Goal: Task Accomplishment & Management: Manage account settings

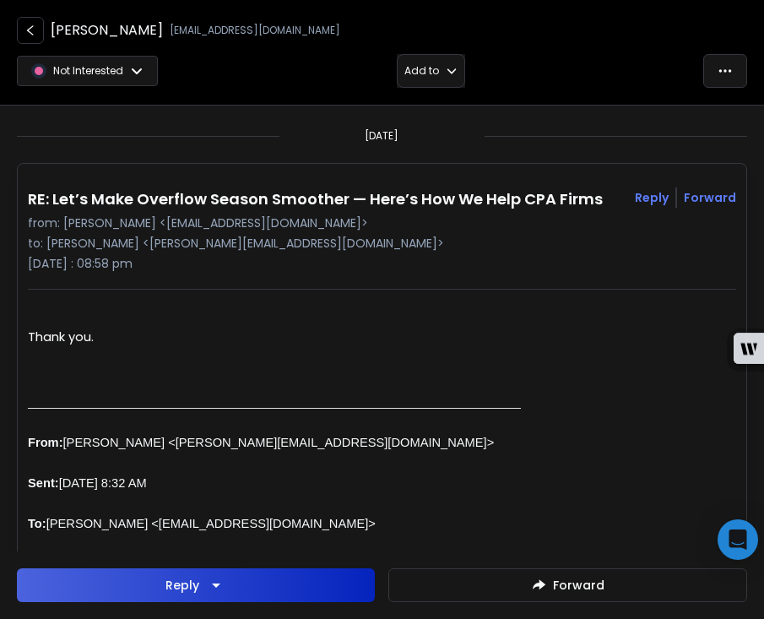
scroll to position [138, 0]
click at [31, 23] on button at bounding box center [30, 30] width 27 height 27
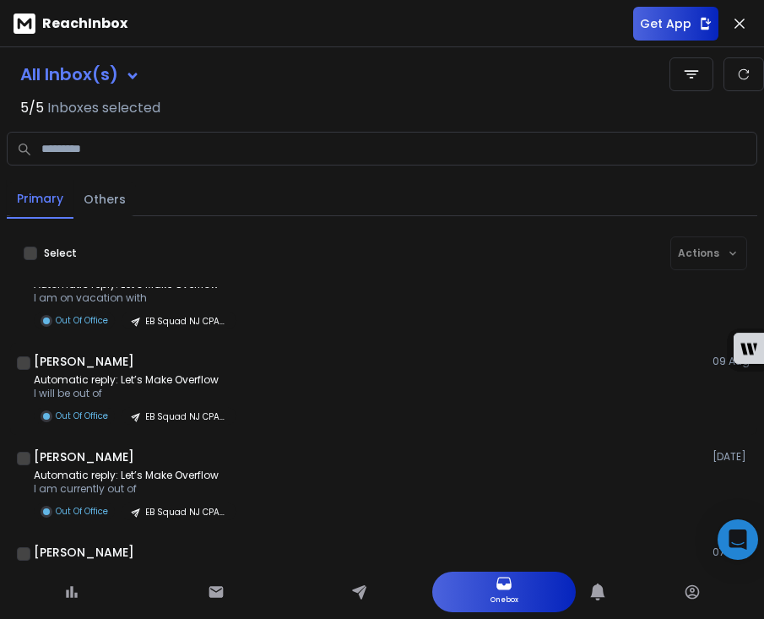
scroll to position [0, 0]
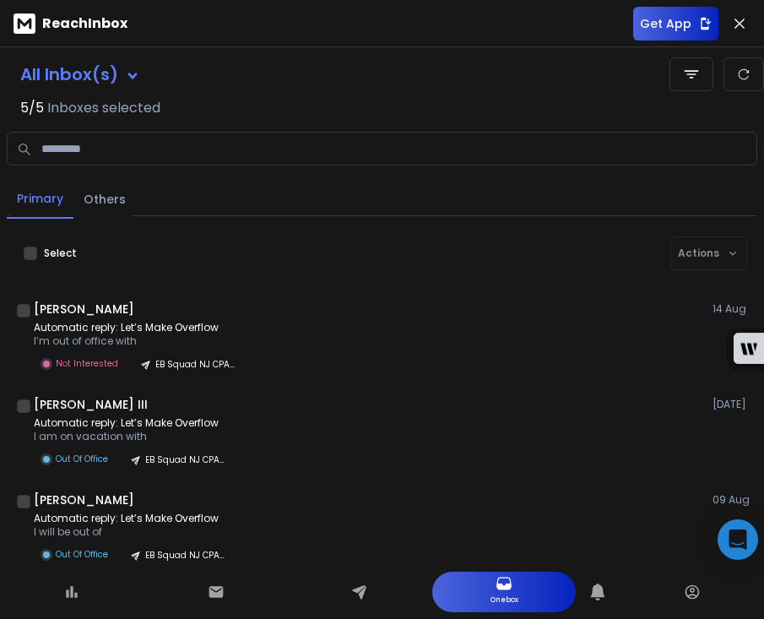
click at [148, 322] on p "Automatic reply: Let’s Make Overflow" at bounding box center [135, 328] width 203 height 14
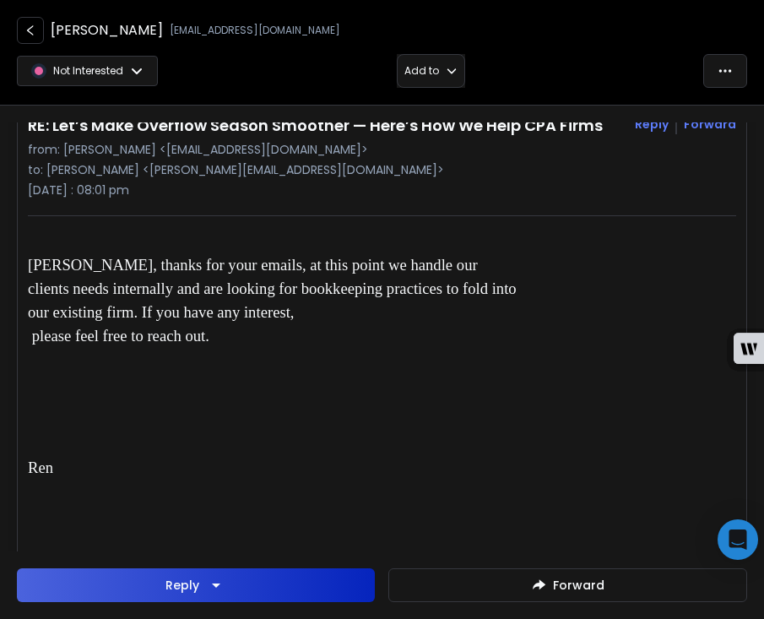
scroll to position [74, 0]
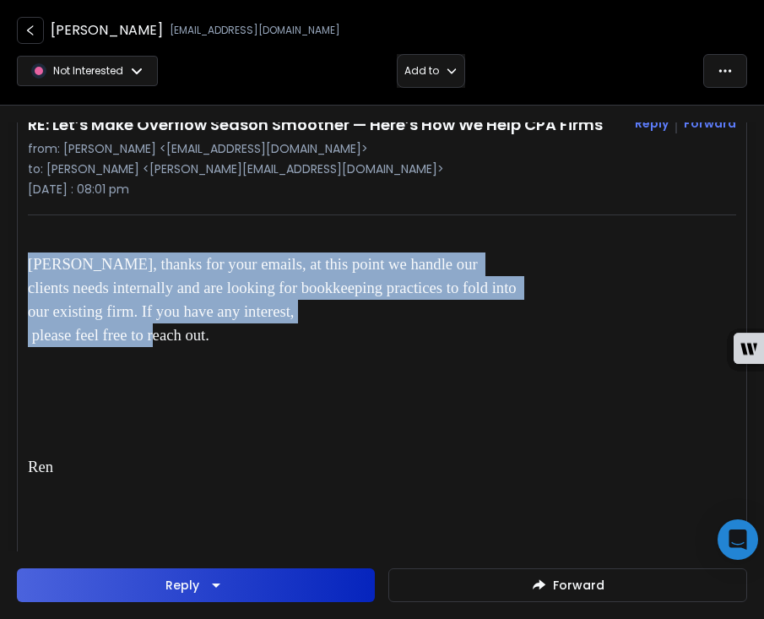
drag, startPoint x: 263, startPoint y: 341, endPoint x: 19, endPoint y: 269, distance: 254.4
copy span "[PERSON_NAME], thanks for your emails, at this point we handle our clients need…"
click at [253, 341] on p "[PERSON_NAME], thanks for your emails, at this point we handle our clients need…" at bounding box center [274, 300] width 493 height 95
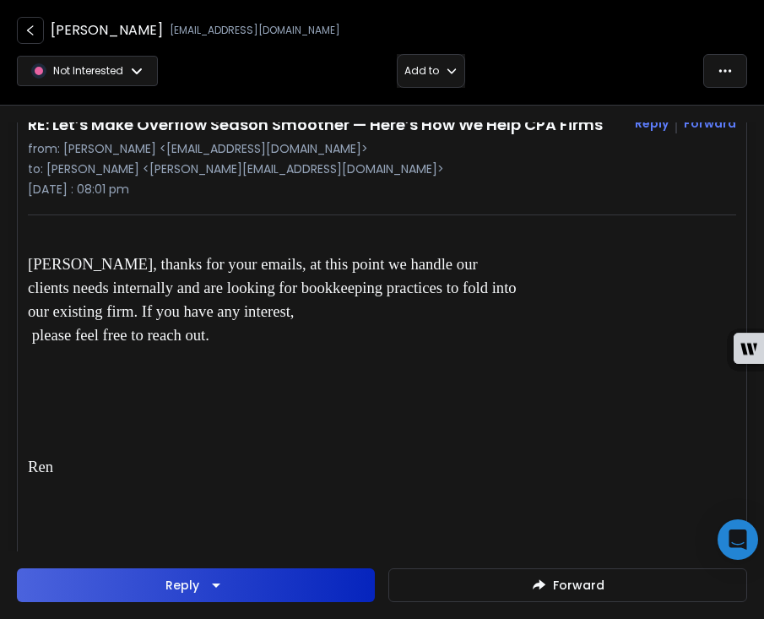
click at [298, 421] on p at bounding box center [274, 423] width 493 height 24
click at [32, 30] on icon at bounding box center [31, 31] width 14 height 14
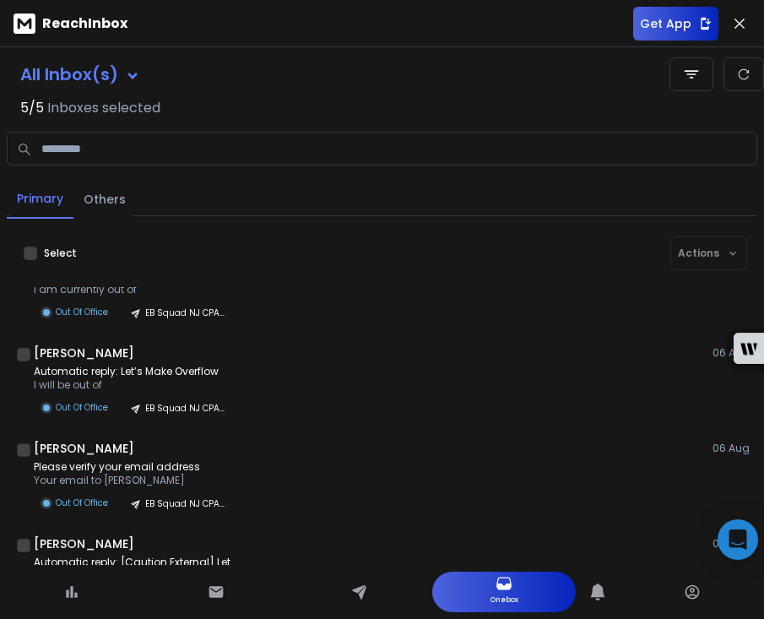
scroll to position [512, 0]
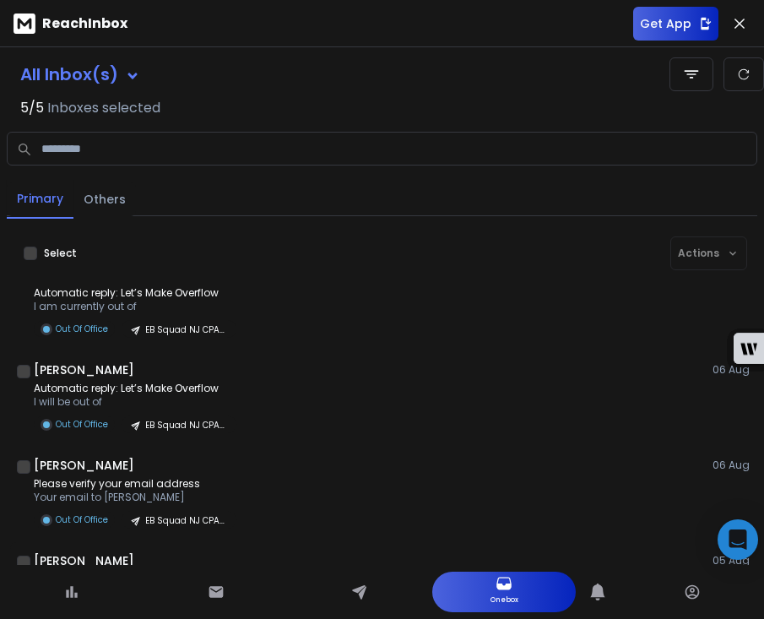
click at [69, 546] on div "[PERSON_NAME] [DATE] Automatic reply: [Caution External] Let’s I am currently o…" at bounding box center [383, 588] width 747 height 92
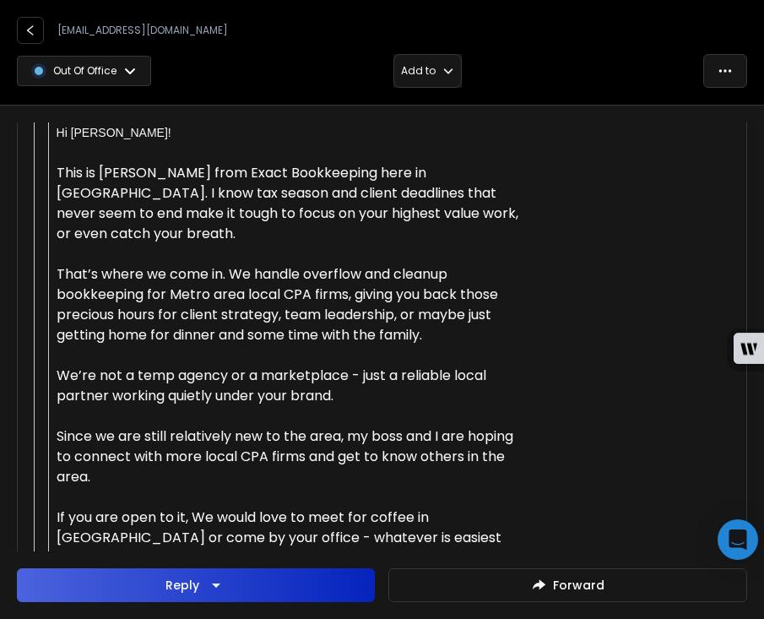
scroll to position [1671, 0]
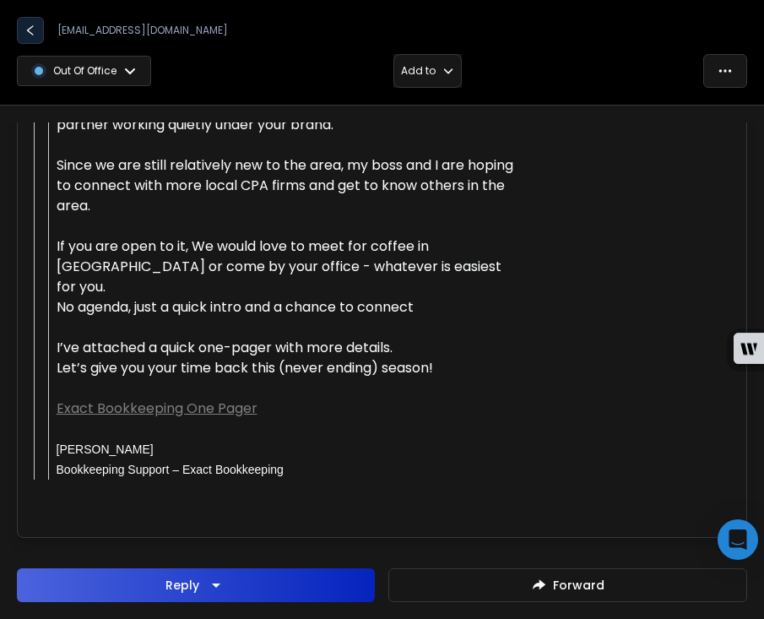
click at [29, 27] on icon at bounding box center [31, 31] width 14 height 14
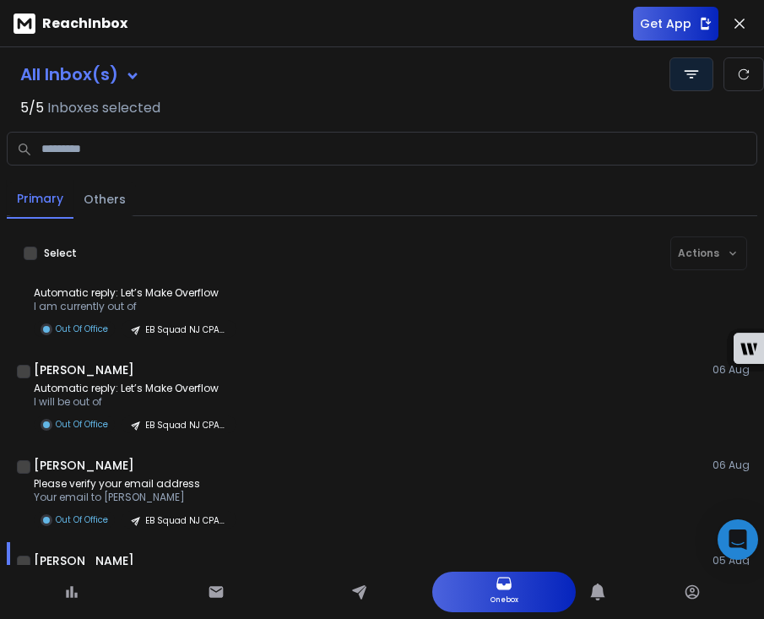
click at [679, 79] on button at bounding box center [692, 74] width 44 height 34
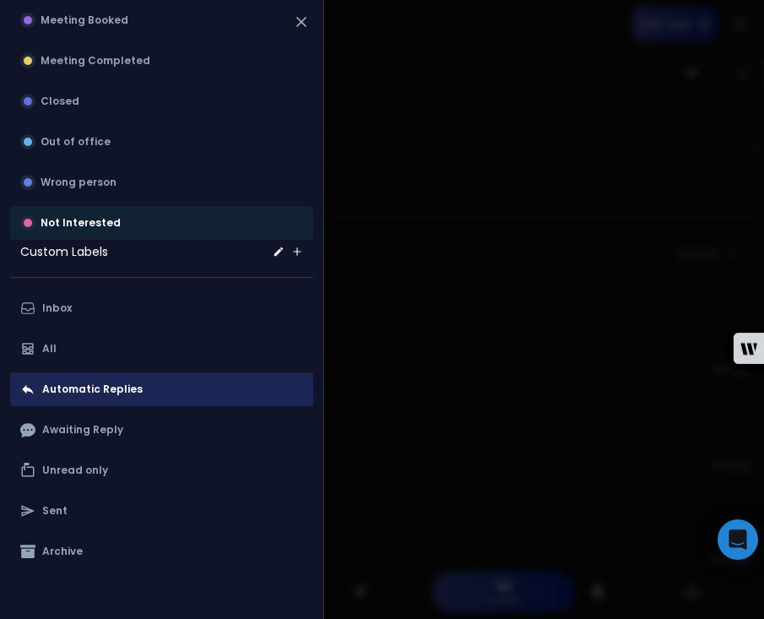
scroll to position [247, 0]
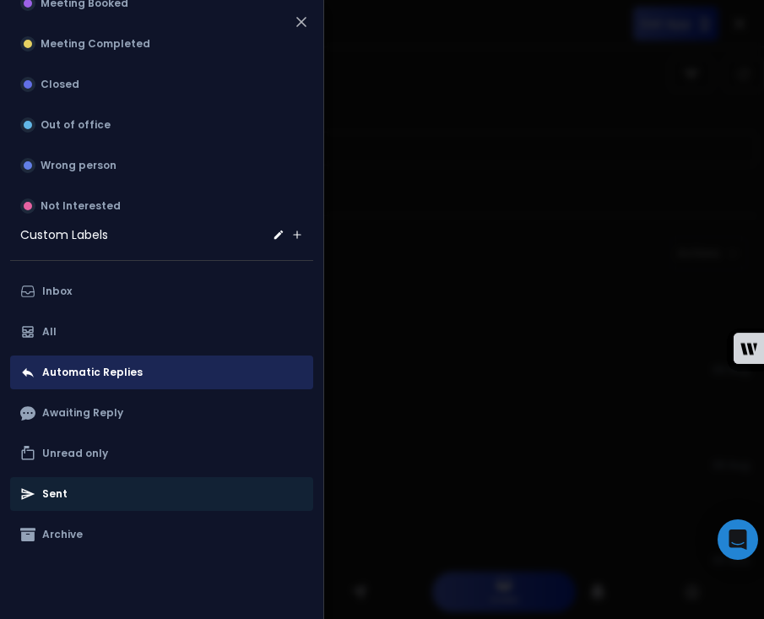
click at [106, 493] on button "Sent" at bounding box center [161, 494] width 303 height 34
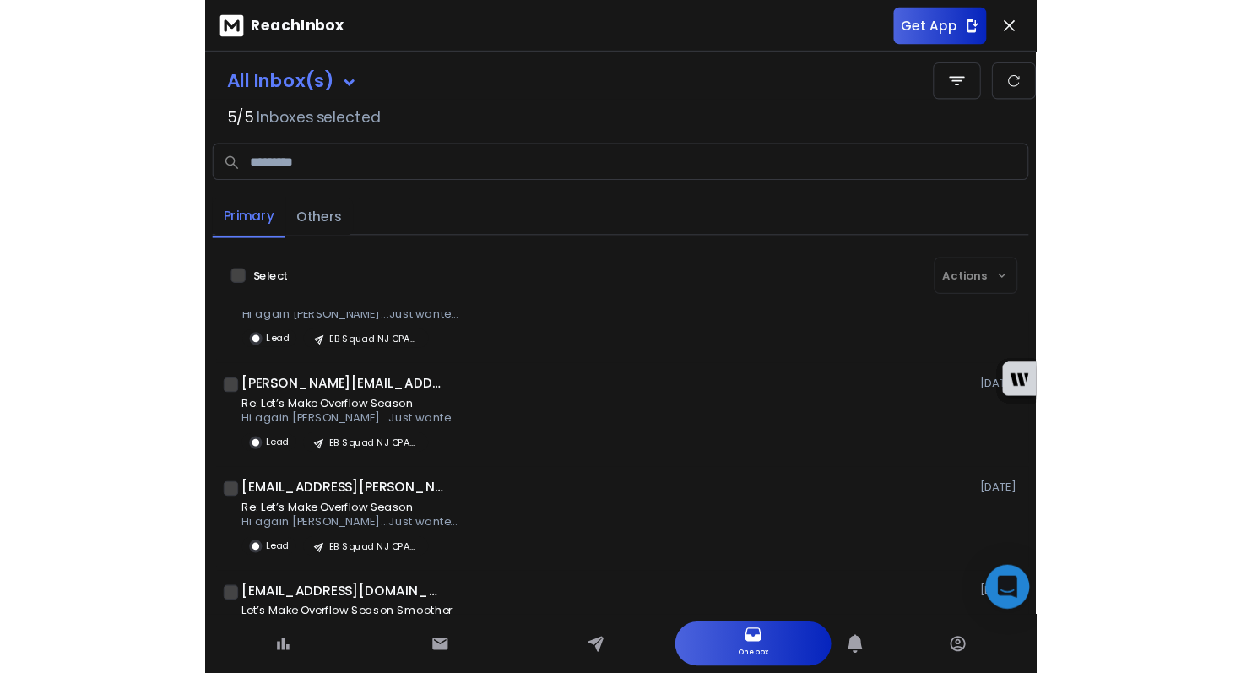
scroll to position [0, 0]
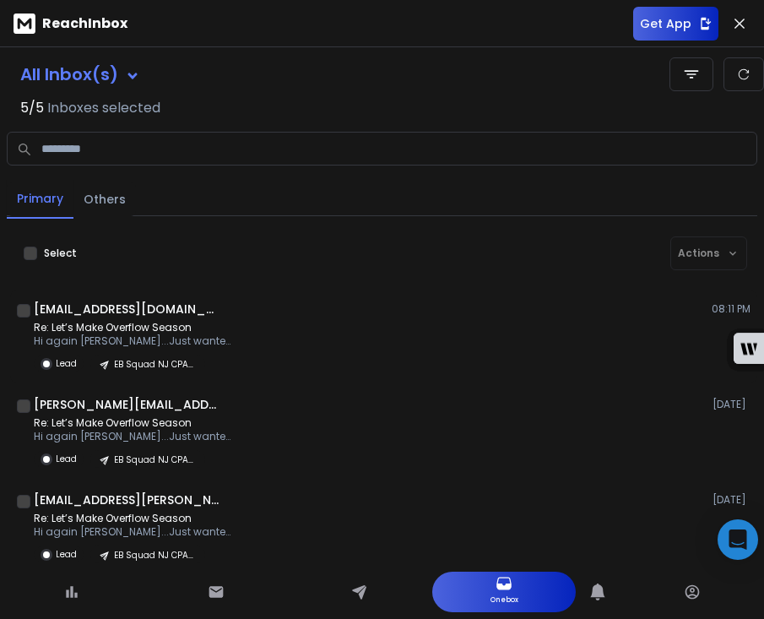
click at [222, 322] on div "Re: Let’s Make Overflow Season Hi again [PERSON_NAME]...Just wanted to Lead EB …" at bounding box center [392, 347] width 717 height 52
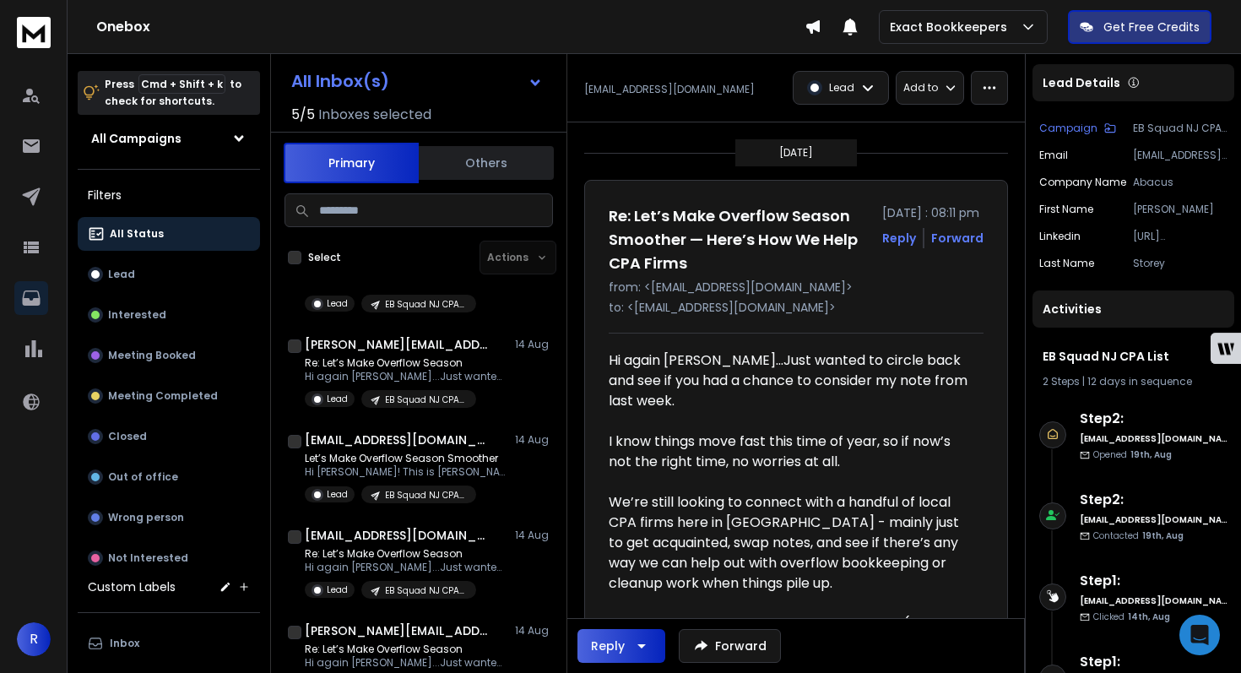
scroll to position [4402, 0]
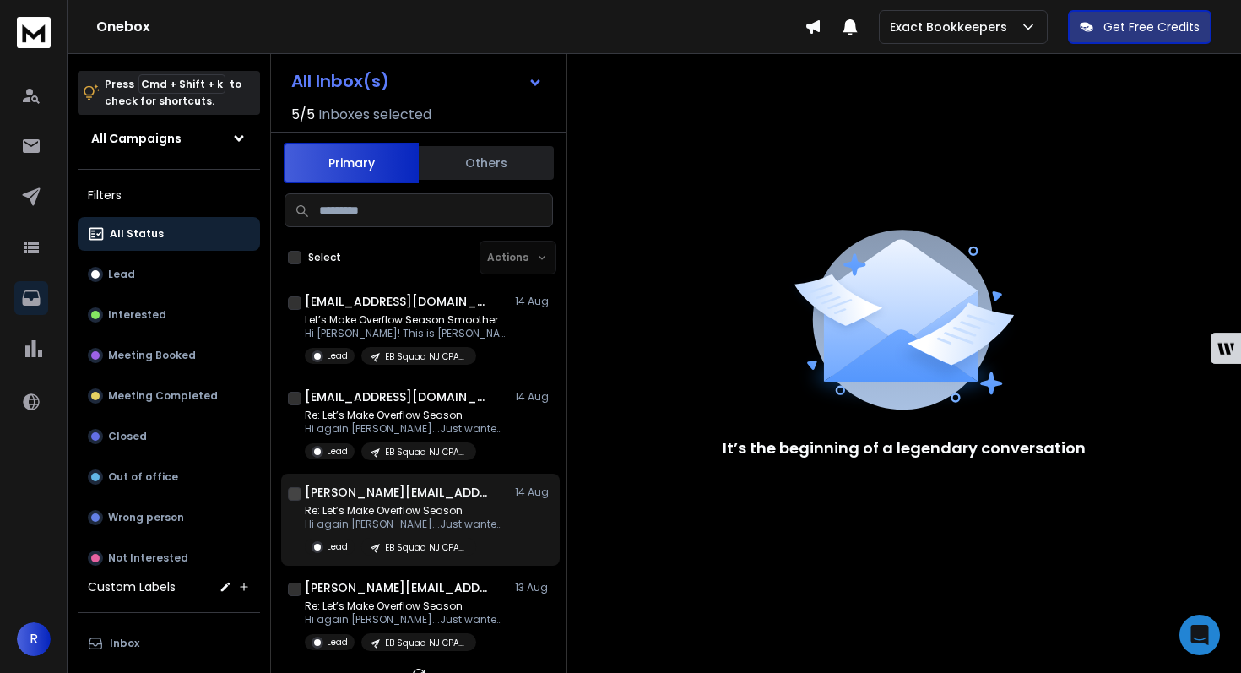
click at [371, 486] on h1 "[PERSON_NAME][EMAIL_ADDRESS][DOMAIN_NAME]" at bounding box center [398, 492] width 186 height 17
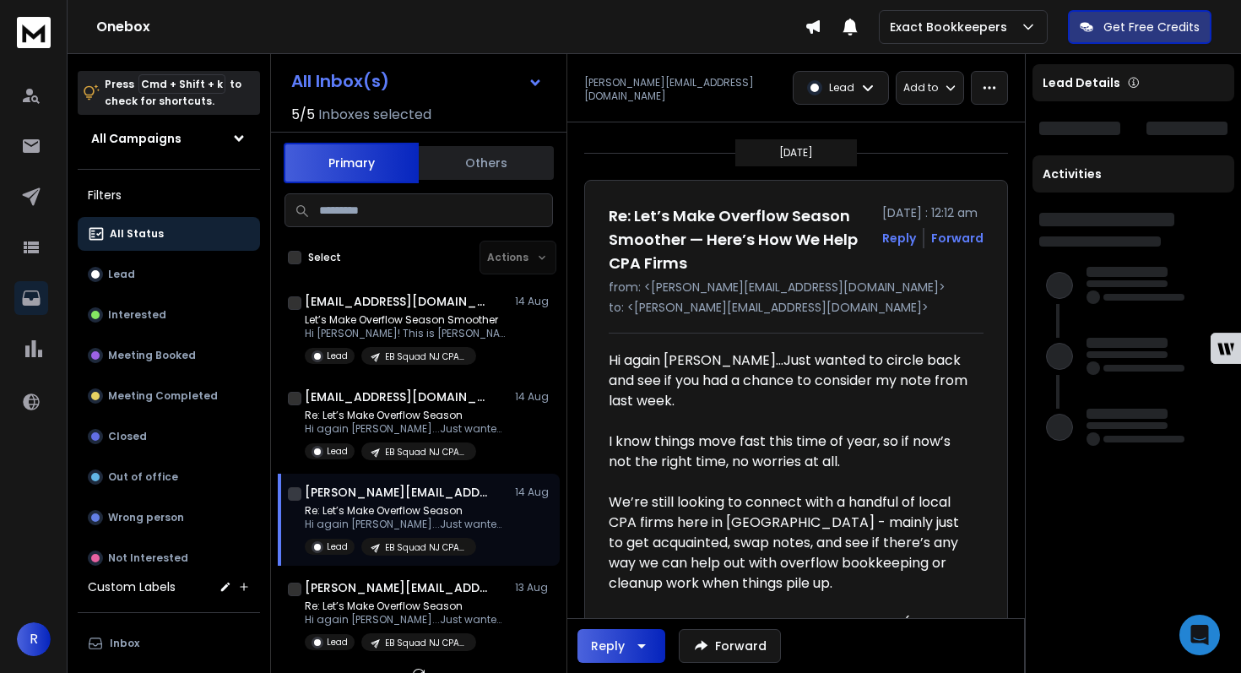
scroll to position [4397, 0]
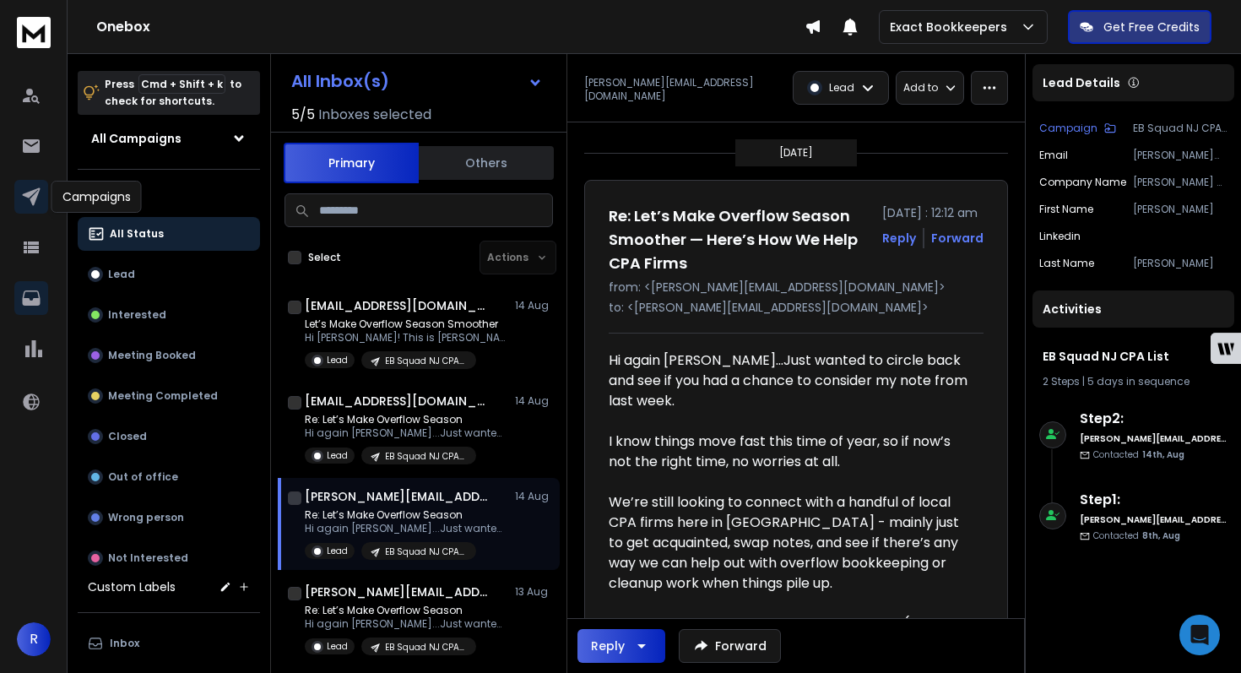
click at [28, 193] on icon at bounding box center [31, 196] width 18 height 18
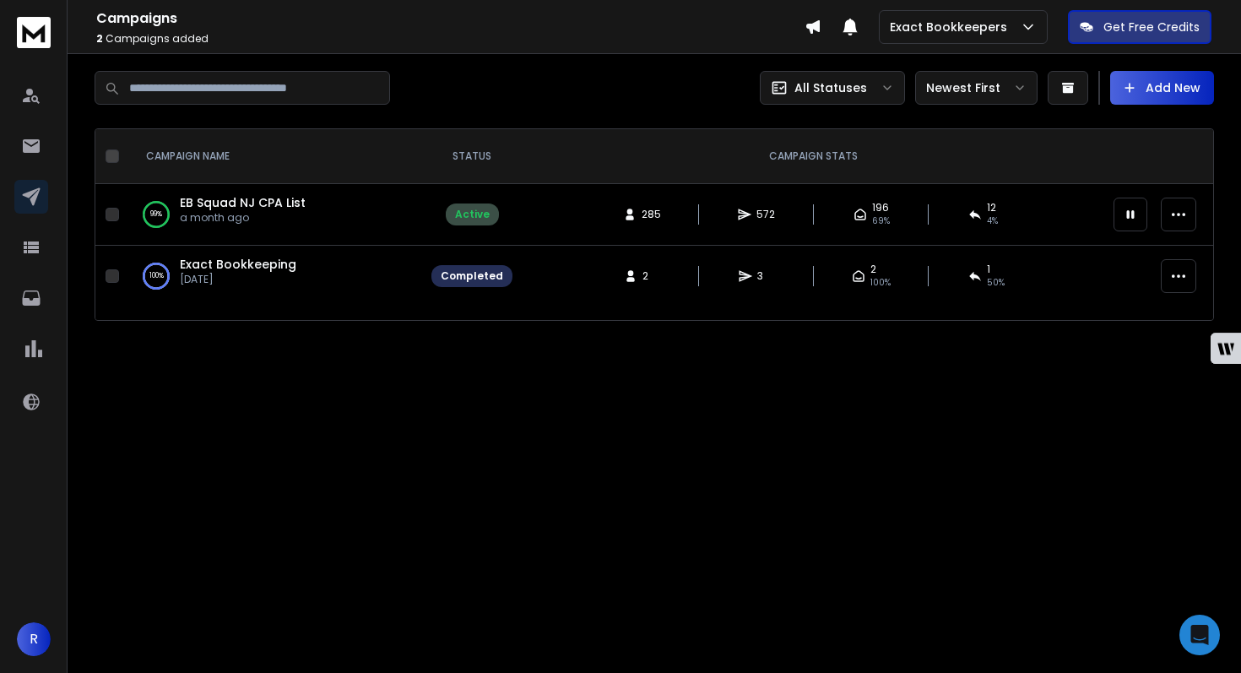
click at [261, 209] on span "EB Squad NJ CPA List" at bounding box center [243, 202] width 126 height 17
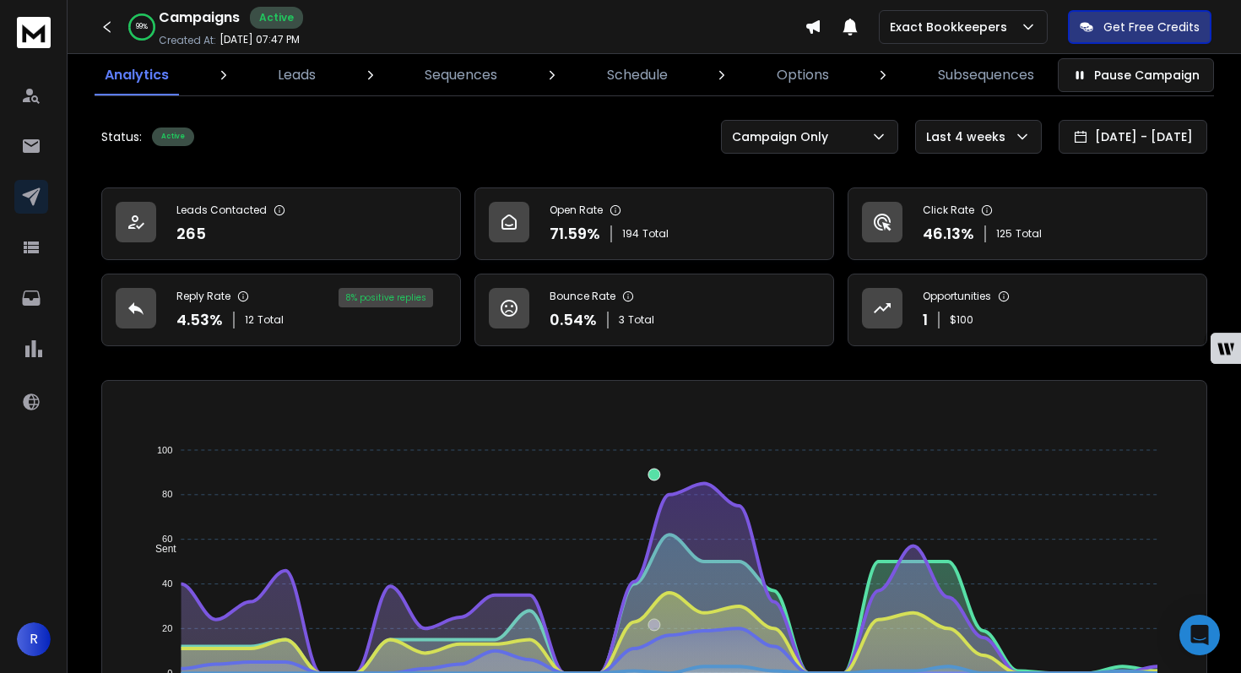
scroll to position [52, 0]
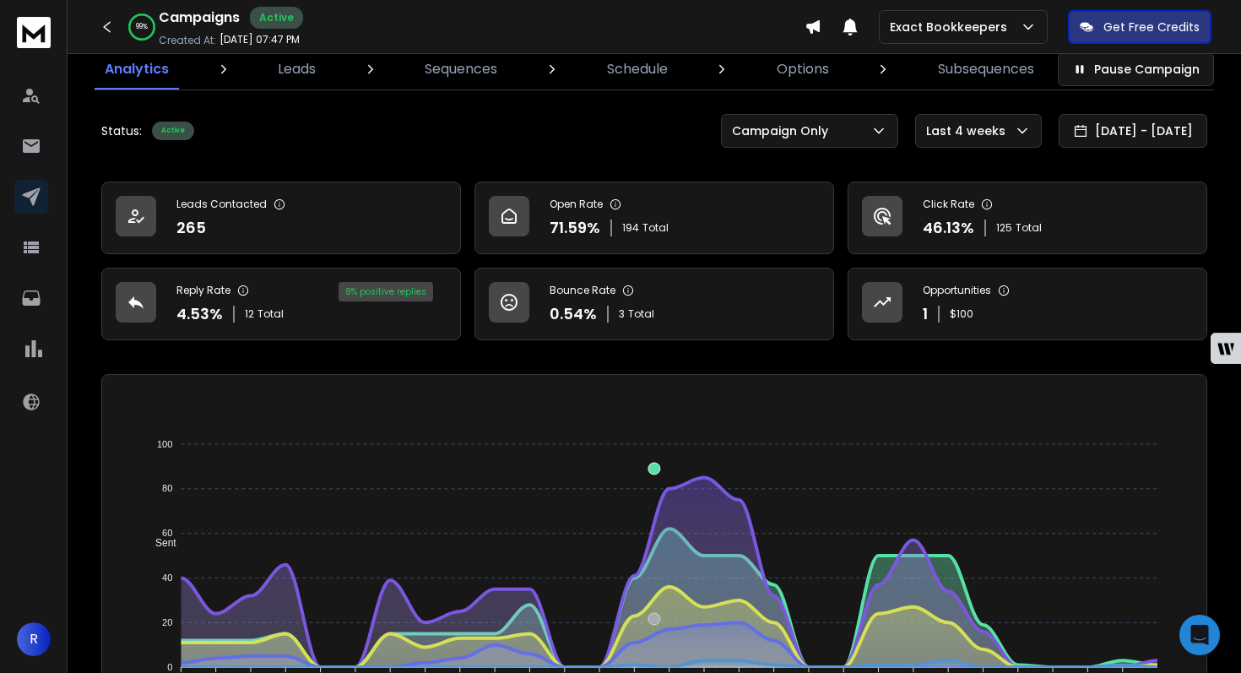
click at [327, 226] on link "Leads Contacted 265" at bounding box center [281, 218] width 360 height 73
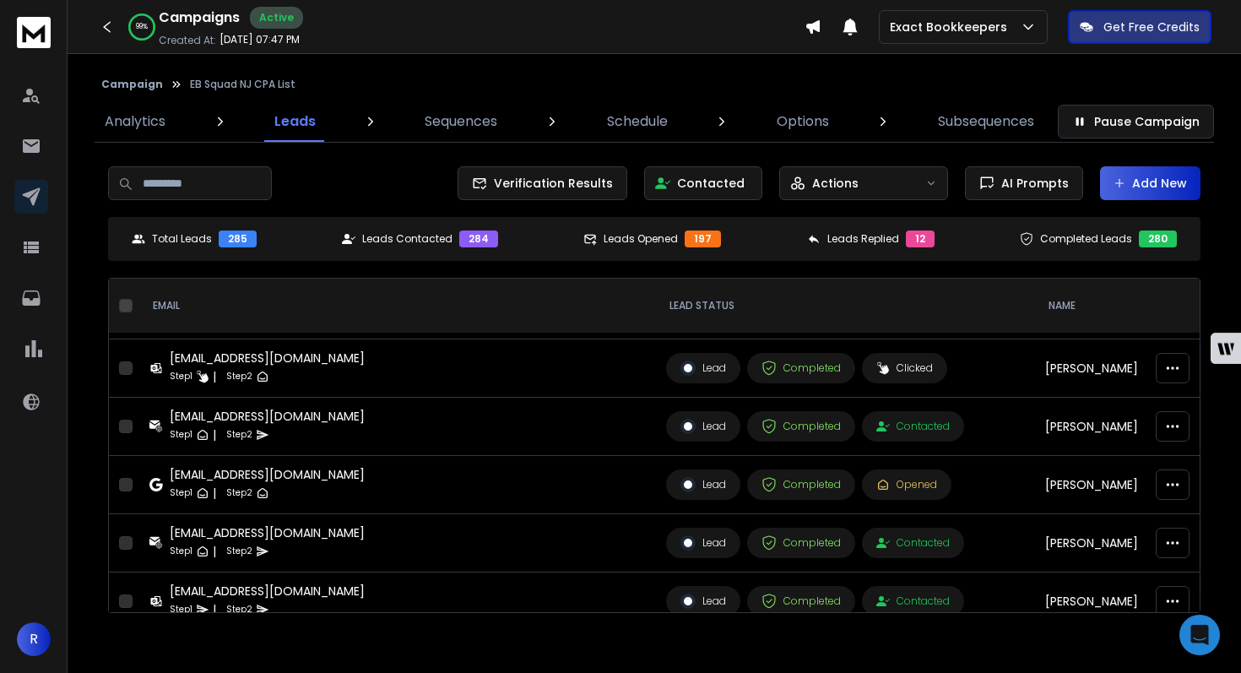
scroll to position [3582, 0]
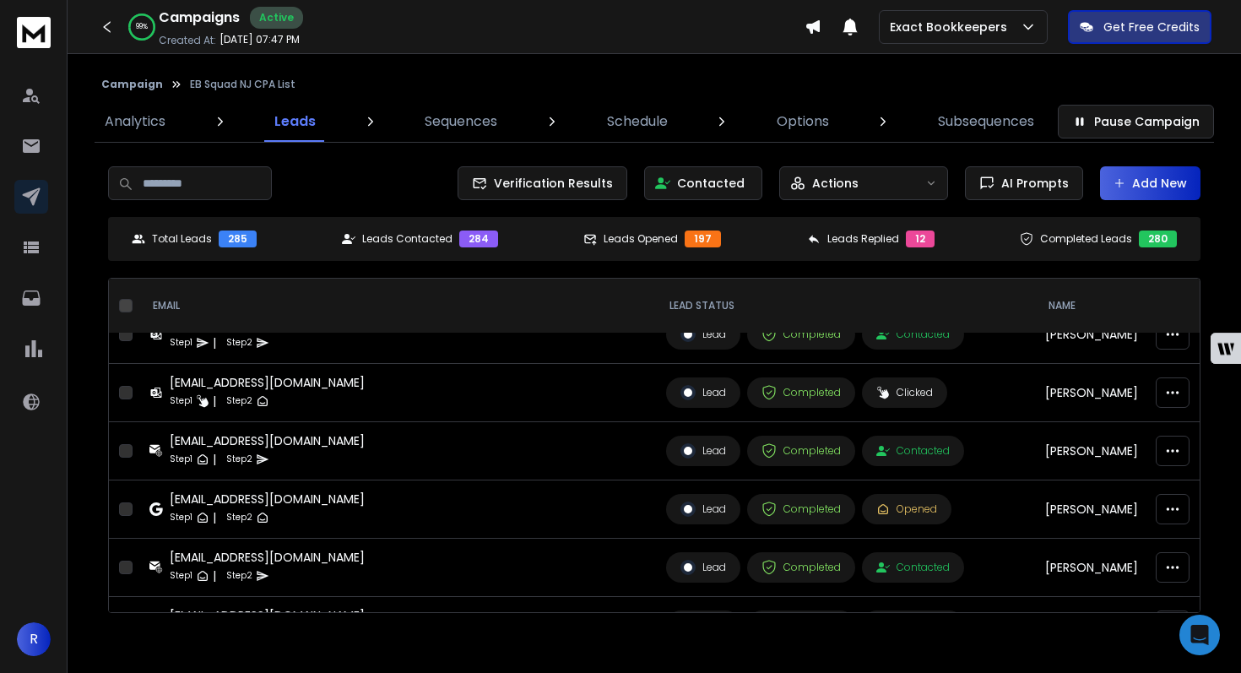
click at [763, 455] on div "Contacted" at bounding box center [913, 451] width 73 height 14
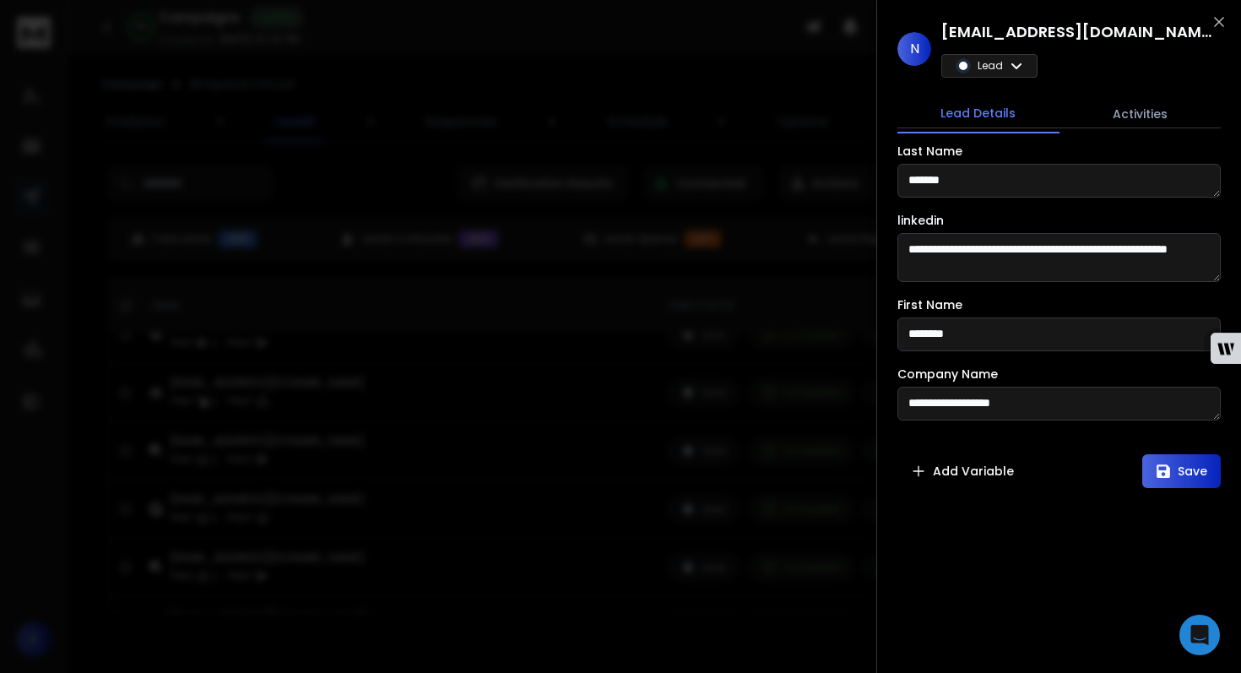
click at [692, 455] on div at bounding box center [620, 336] width 1241 height 673
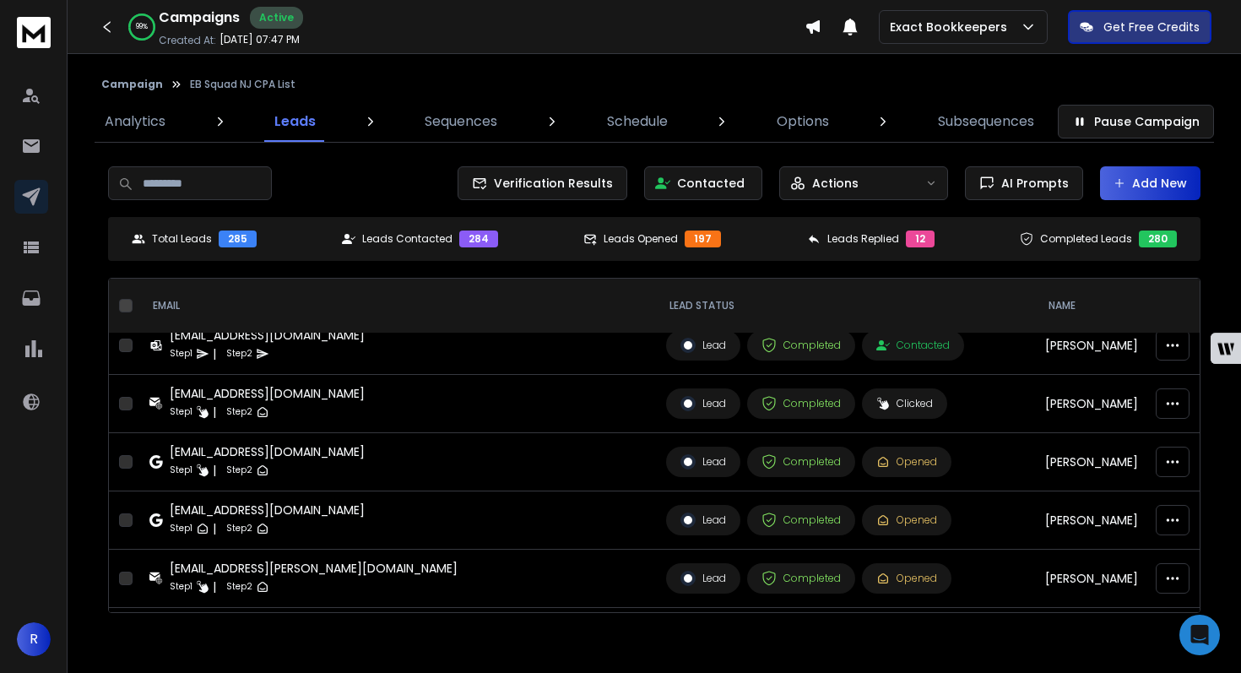
scroll to position [4378, 0]
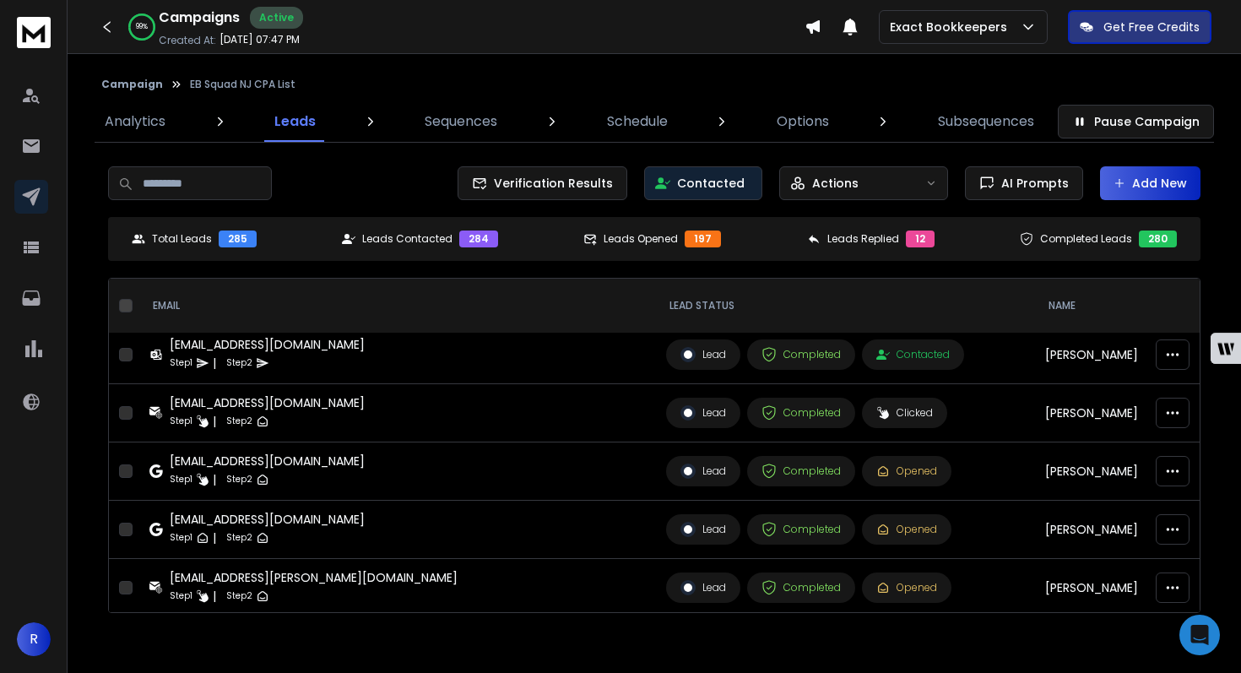
click at [736, 181] on p "Contacted" at bounding box center [711, 183] width 68 height 17
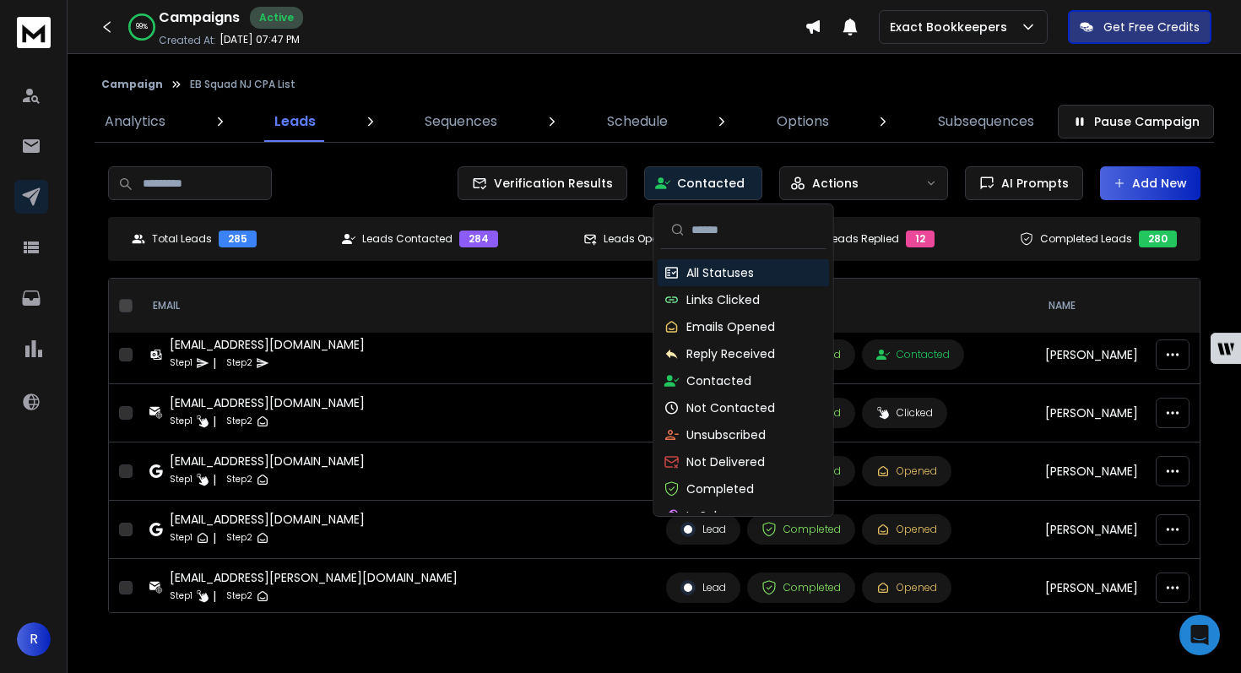
click at [736, 181] on p "Contacted" at bounding box center [711, 183] width 68 height 17
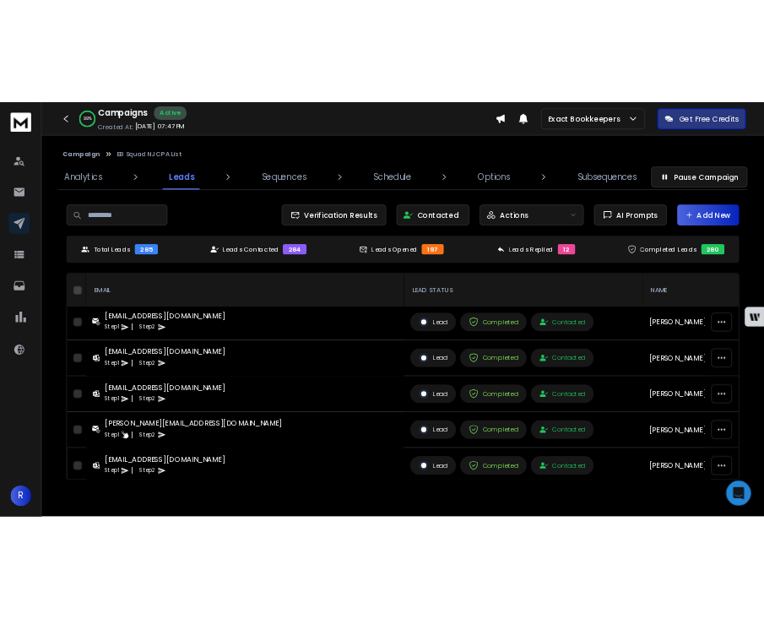
scroll to position [9454, 0]
